Goal: Navigation & Orientation: Find specific page/section

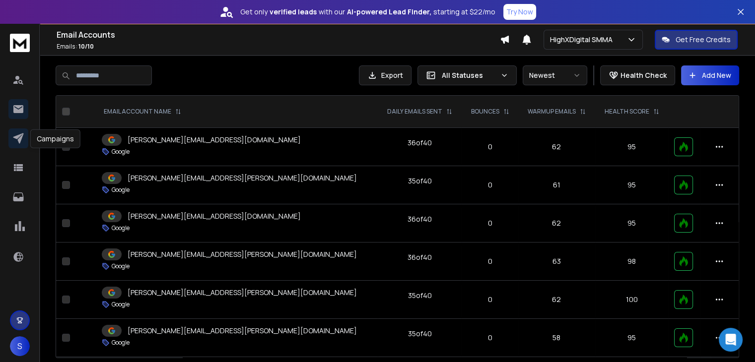
click at [17, 141] on icon at bounding box center [18, 139] width 12 height 12
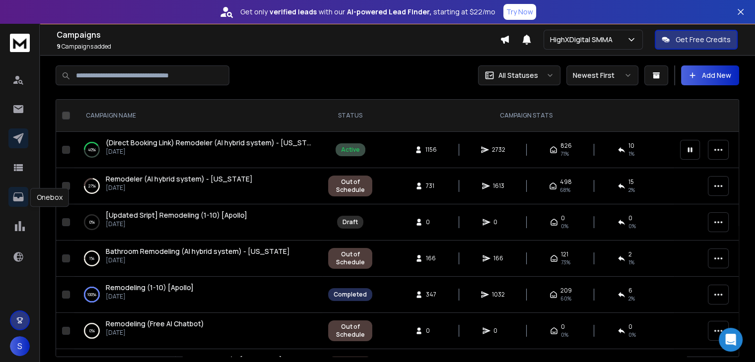
click at [20, 195] on icon at bounding box center [18, 197] width 12 height 12
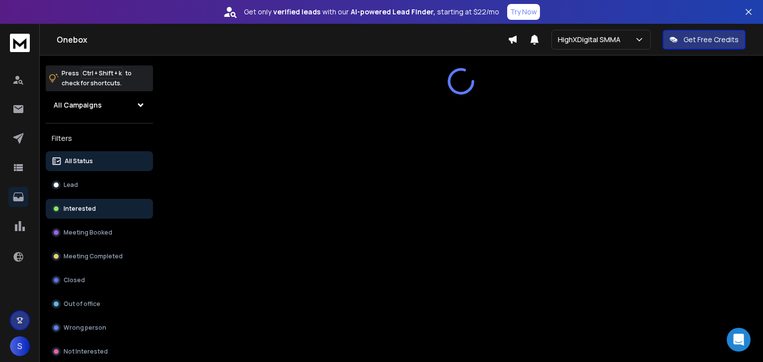
click at [117, 207] on div "All Status Lead Interested Meeting Booked Meeting Completed Closed Out of offic…" at bounding box center [99, 256] width 107 height 211
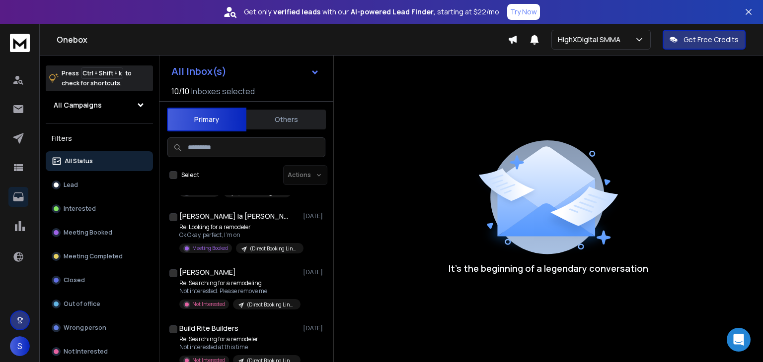
scroll to position [164, 0]
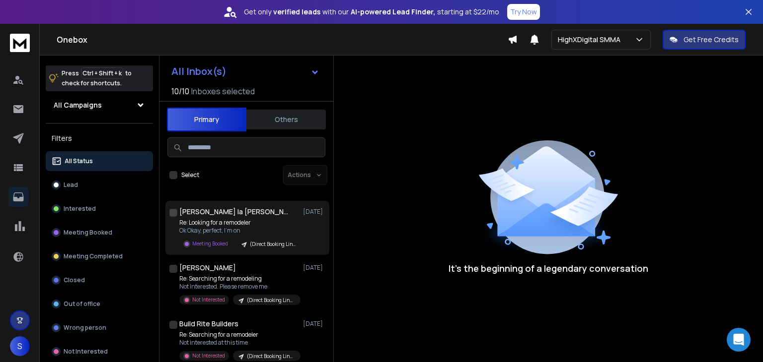
click at [280, 231] on p "Ok Okay, perfect, I'm on" at bounding box center [238, 231] width 119 height 8
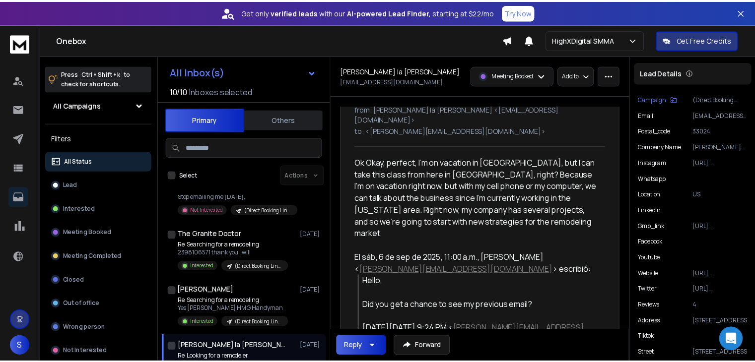
scroll to position [0, 0]
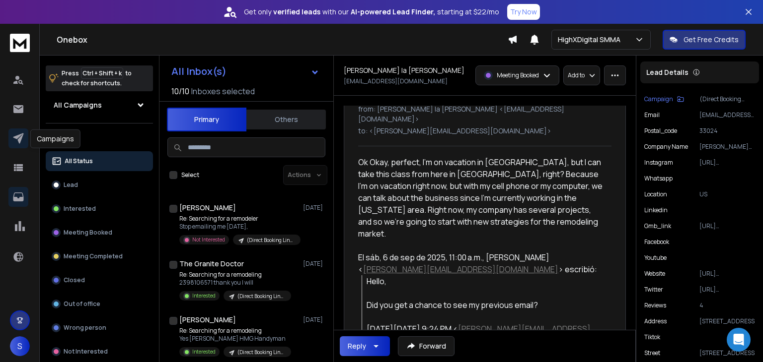
click at [18, 135] on icon at bounding box center [18, 139] width 12 height 12
